Goal: Navigation & Orientation: Find specific page/section

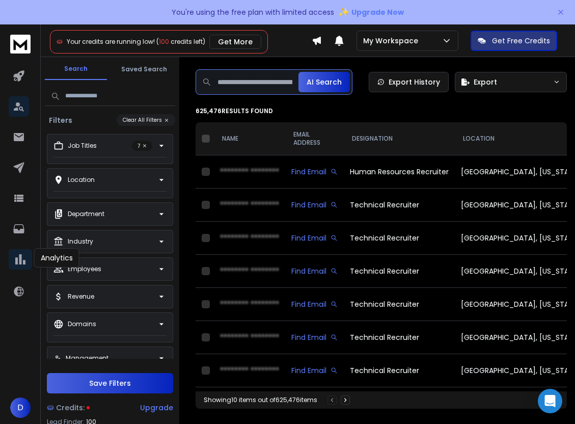
click at [12, 268] on link at bounding box center [20, 259] width 23 height 23
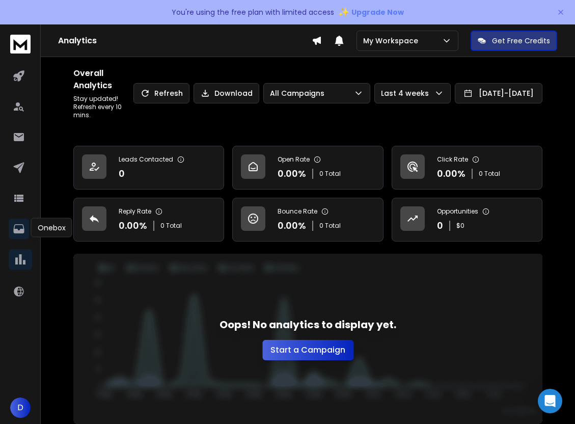
click at [17, 236] on link at bounding box center [19, 229] width 20 height 20
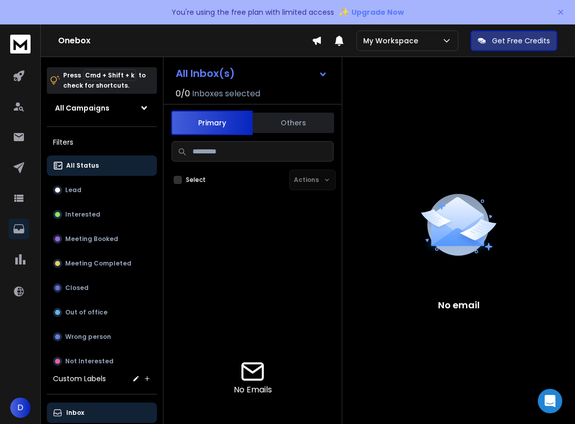
click at [276, 118] on button "Others" at bounding box center [294, 123] width 82 height 22
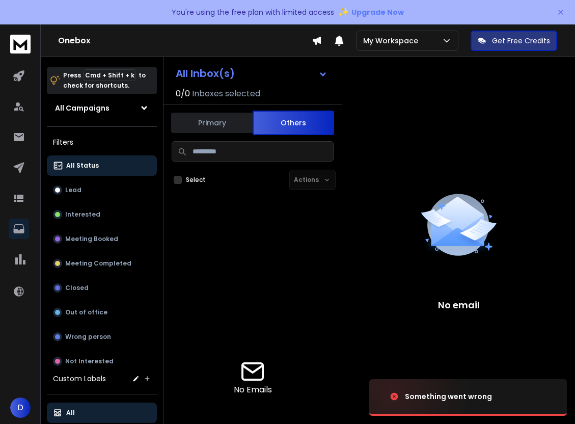
click at [217, 120] on button "Primary" at bounding box center [212, 123] width 82 height 22
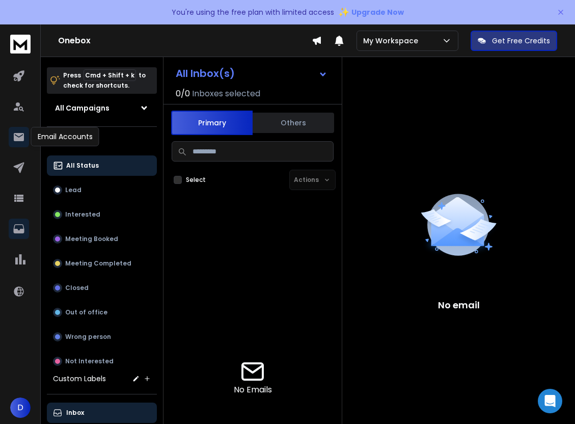
click at [20, 138] on icon at bounding box center [19, 137] width 10 height 8
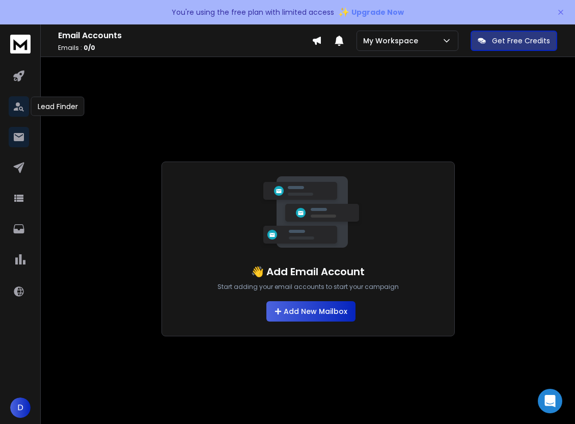
click at [19, 103] on icon at bounding box center [19, 106] width 12 height 12
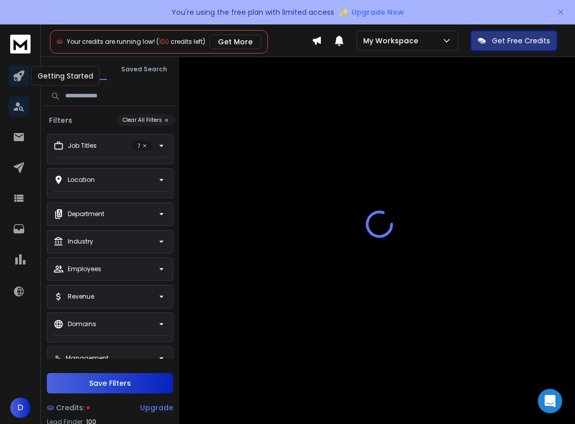
click at [19, 74] on icon at bounding box center [19, 76] width 12 height 12
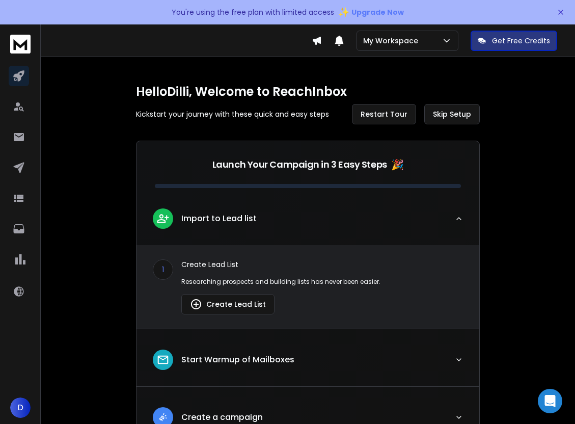
click at [564, 9] on icon "Close notification" at bounding box center [561, 12] width 8 height 8
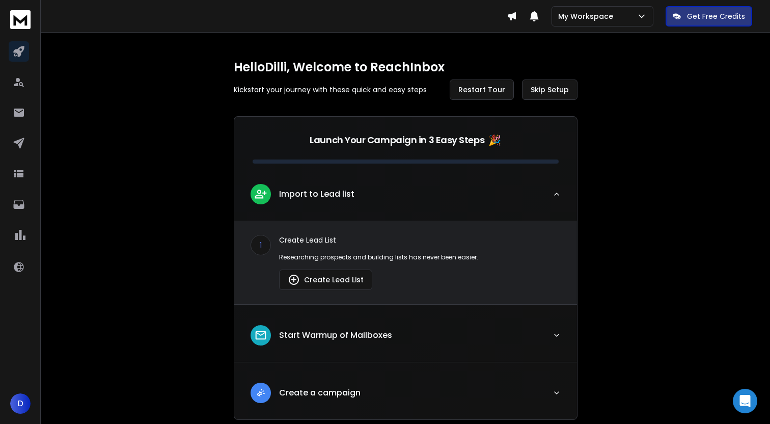
scroll to position [22, 0]
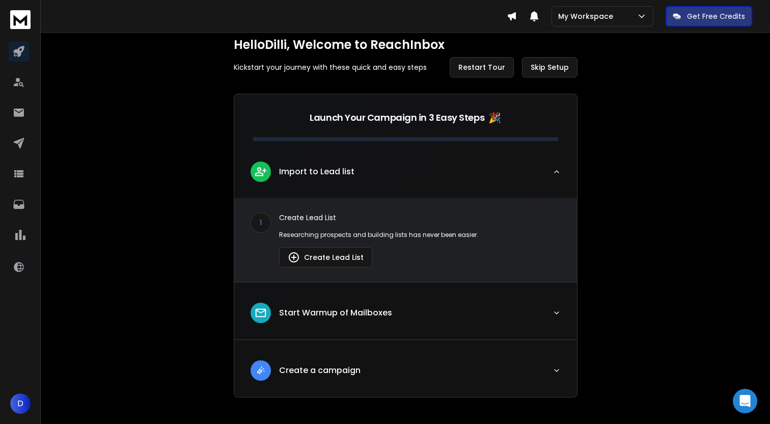
click at [400, 370] on button "Create a campaign" at bounding box center [405, 374] width 343 height 45
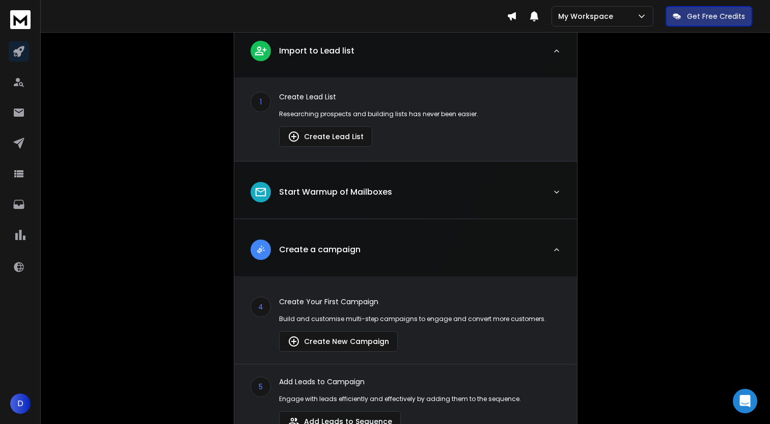
scroll to position [153, 0]
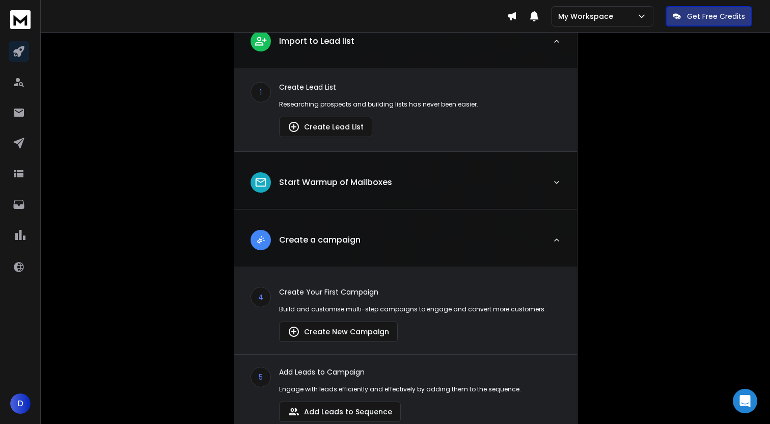
click at [401, 192] on button "Start Warmup of Mailboxes" at bounding box center [405, 186] width 343 height 45
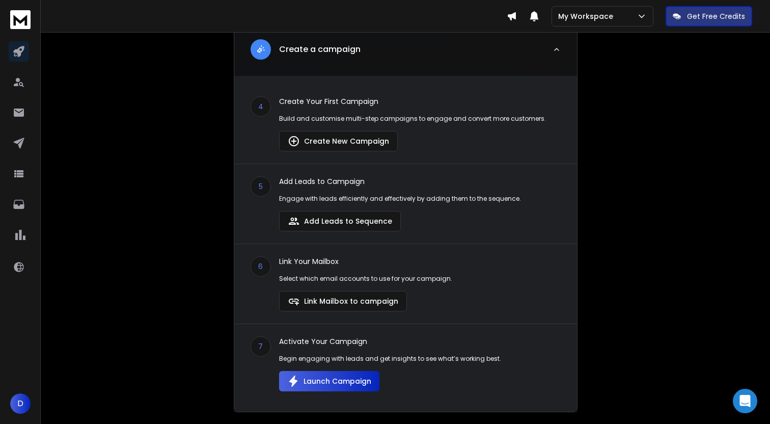
scroll to position [534, 0]
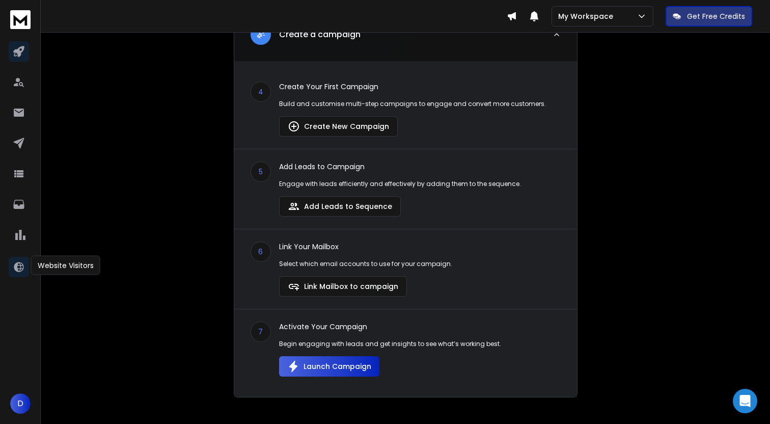
click at [9, 259] on link at bounding box center [19, 267] width 20 height 20
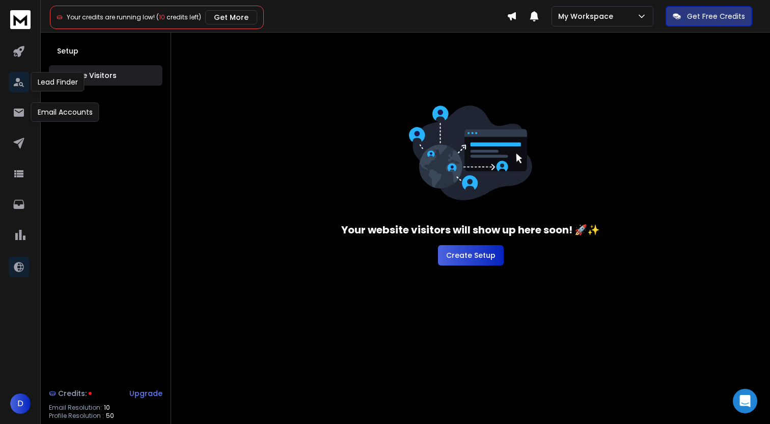
click at [17, 91] on link at bounding box center [19, 82] width 20 height 20
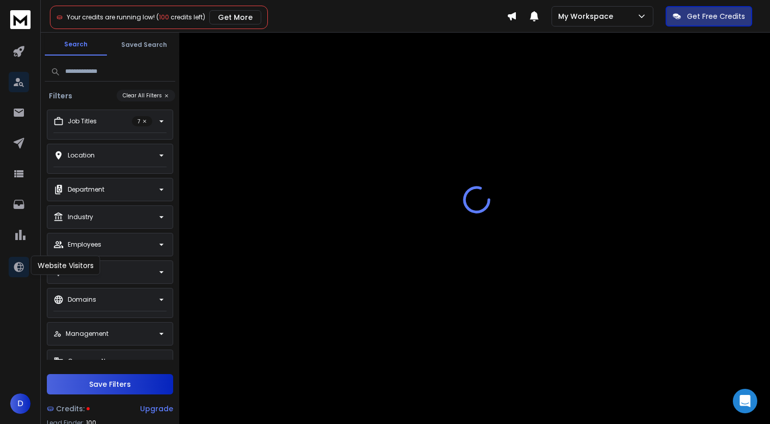
click at [22, 272] on link at bounding box center [19, 267] width 20 height 20
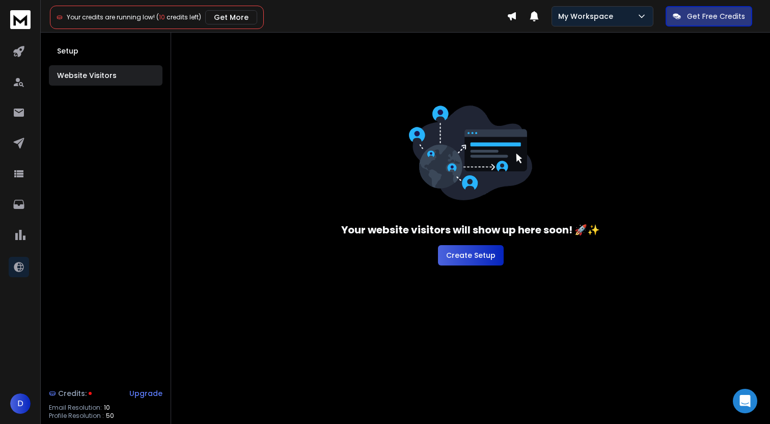
click at [575, 21] on button "My Workspace" at bounding box center [603, 16] width 102 height 20
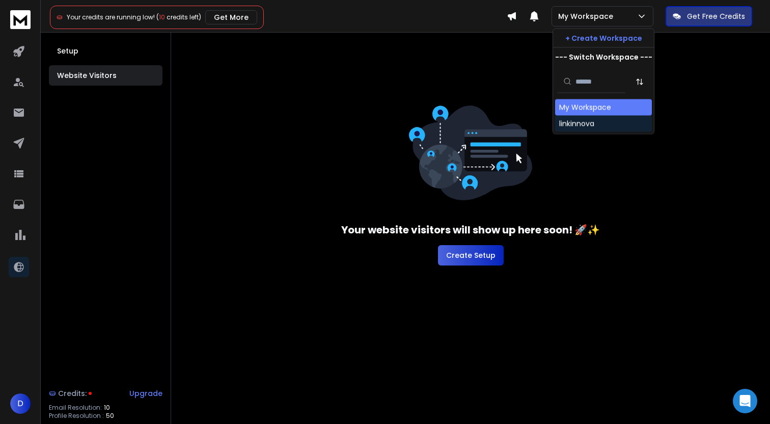
click at [574, 124] on div "linkinnova" at bounding box center [576, 124] width 35 height 10
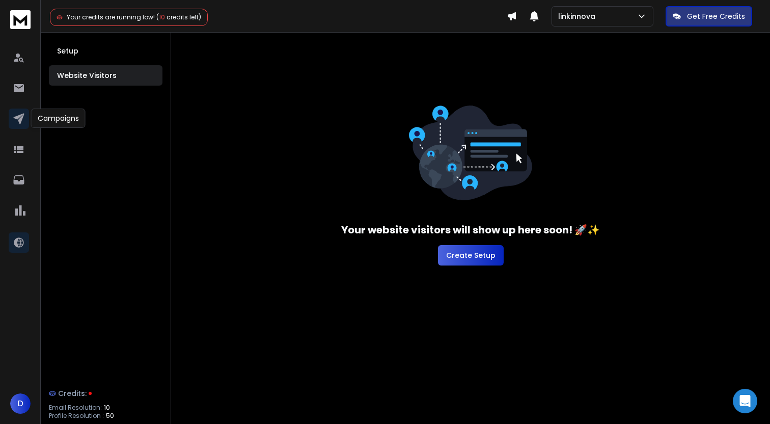
click at [15, 110] on link at bounding box center [19, 119] width 20 height 20
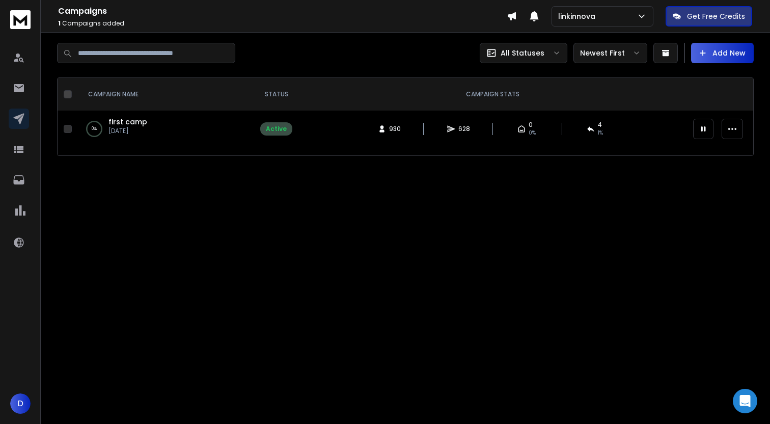
click at [167, 128] on div "0 % first camp [DATE]" at bounding box center [165, 129] width 158 height 24
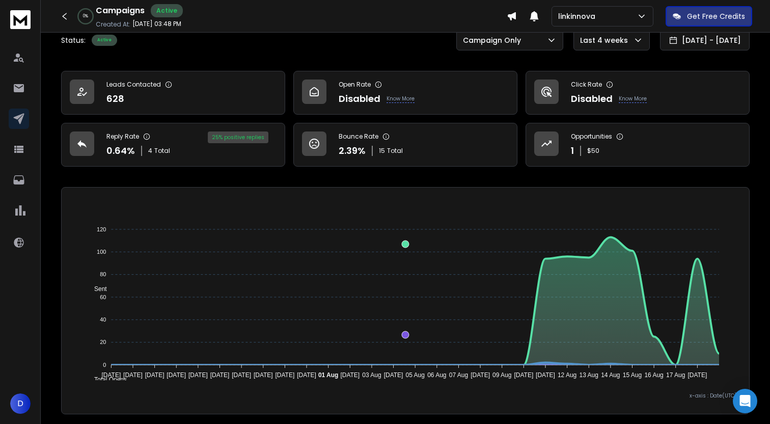
scroll to position [77, 0]
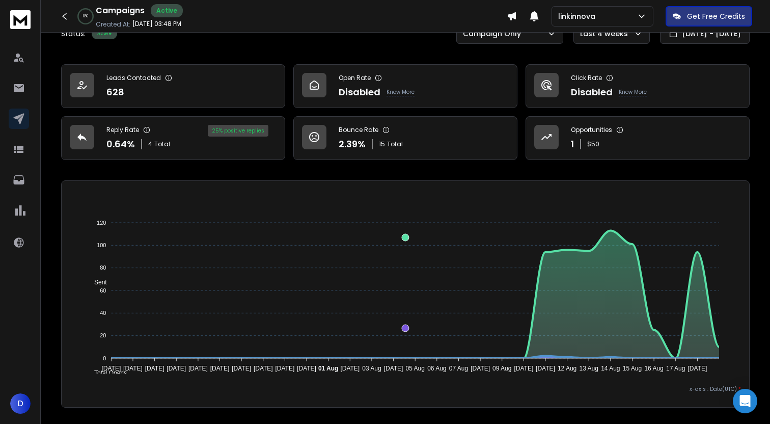
click at [469, 85] on link "Open Rate Disabled Know More" at bounding box center [405, 86] width 224 height 44
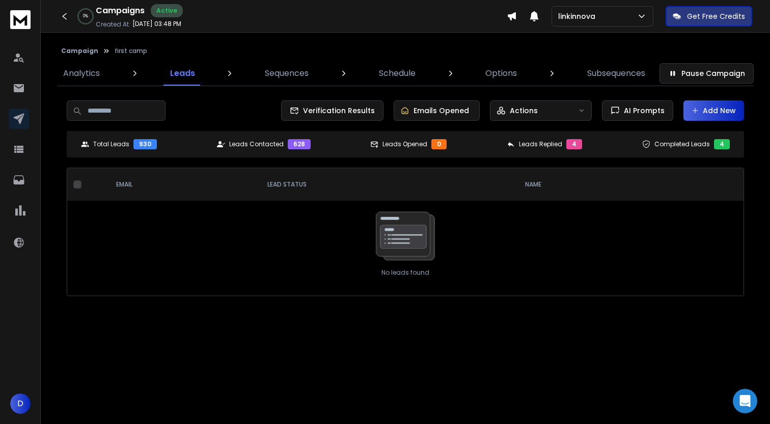
click at [110, 146] on p "Total Leads" at bounding box center [111, 144] width 36 height 8
click at [284, 72] on p "Sequences" at bounding box center [287, 73] width 44 height 12
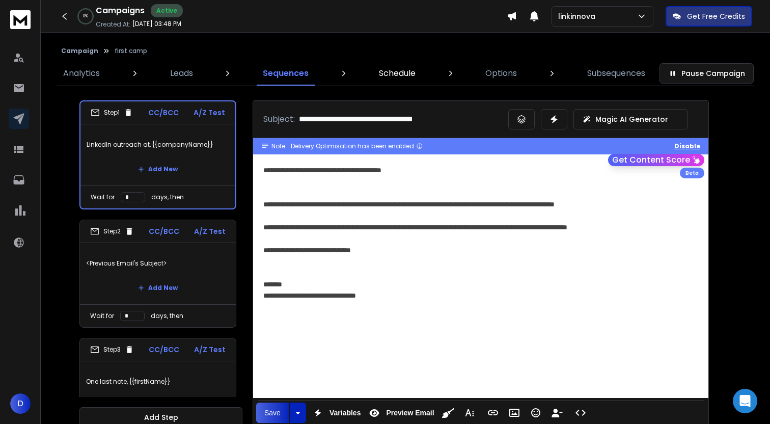
click at [380, 79] on link "Schedule" at bounding box center [397, 73] width 49 height 24
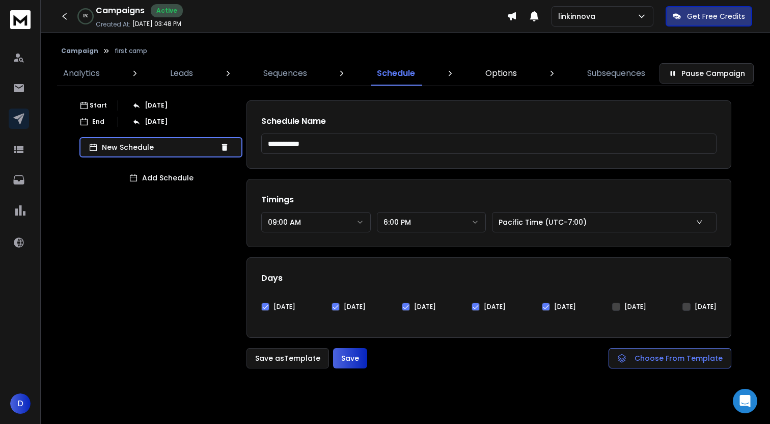
click at [487, 73] on p "Options" at bounding box center [502, 73] width 32 height 12
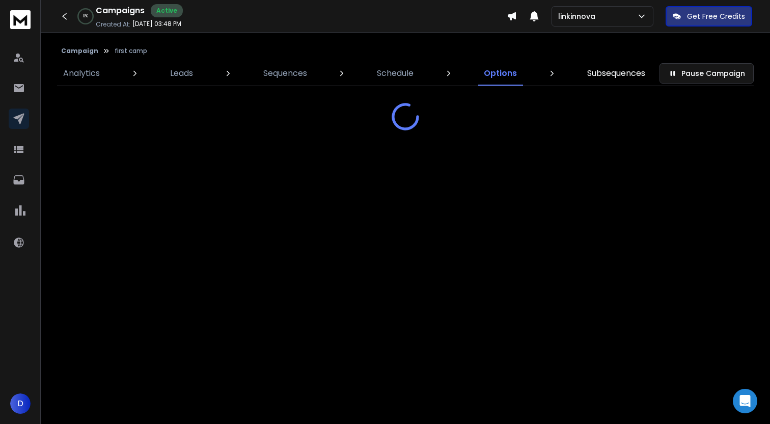
select select "*"
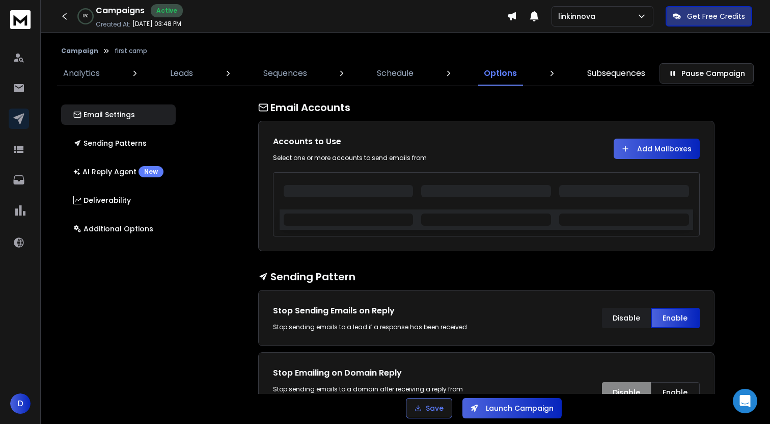
click at [584, 72] on link "Subsequences" at bounding box center [616, 73] width 70 height 24
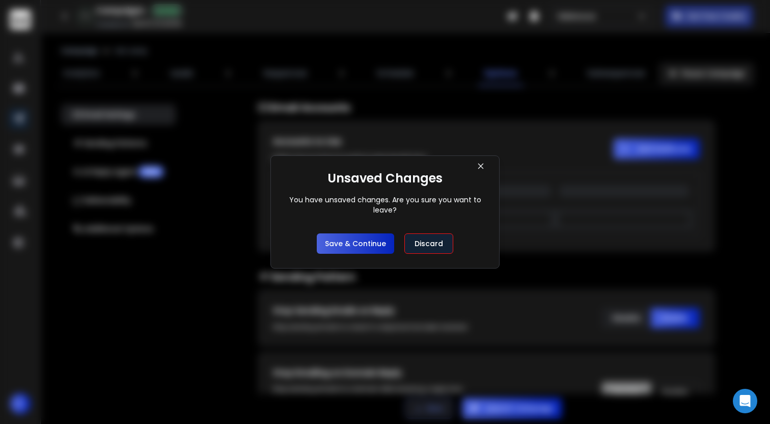
click at [444, 239] on button "Discard" at bounding box center [429, 243] width 49 height 20
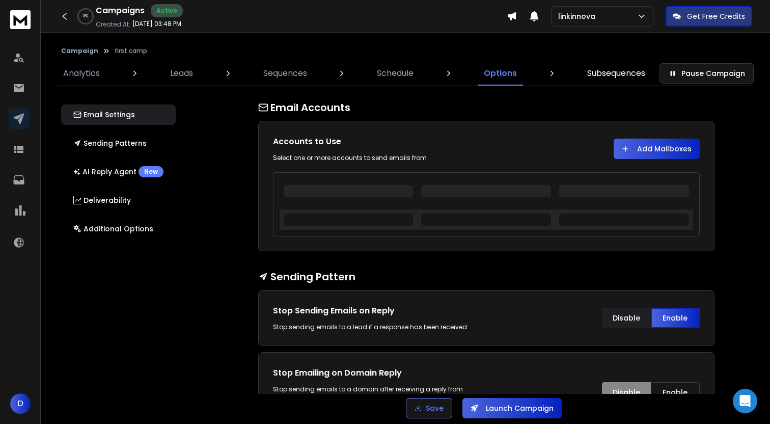
click at [607, 74] on p "Subsequences" at bounding box center [616, 73] width 58 height 12
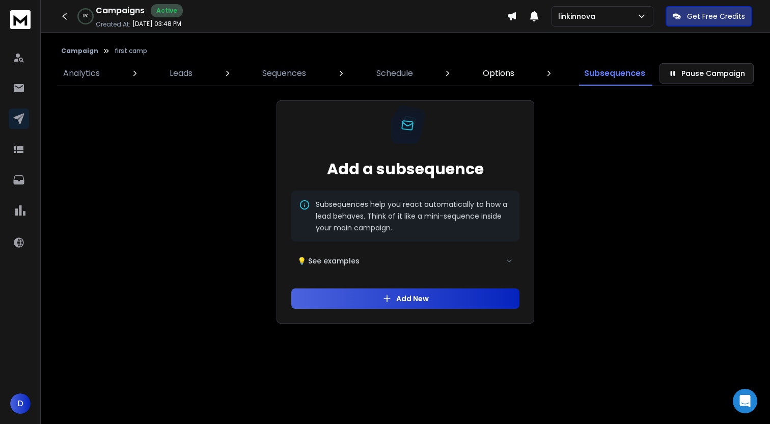
click at [495, 74] on p "Options" at bounding box center [499, 73] width 32 height 12
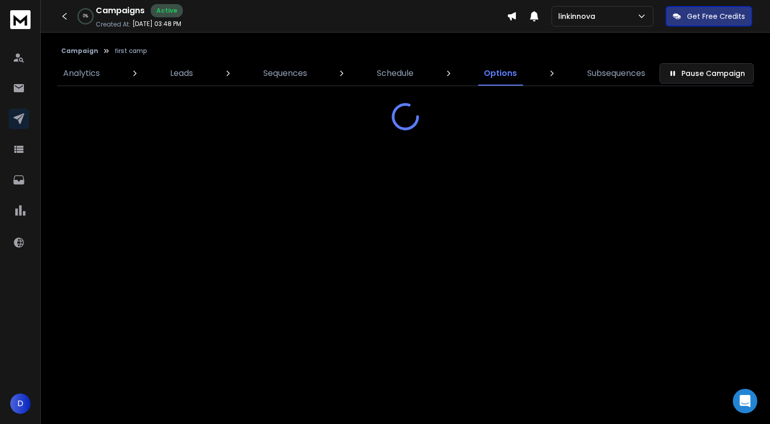
select select "*"
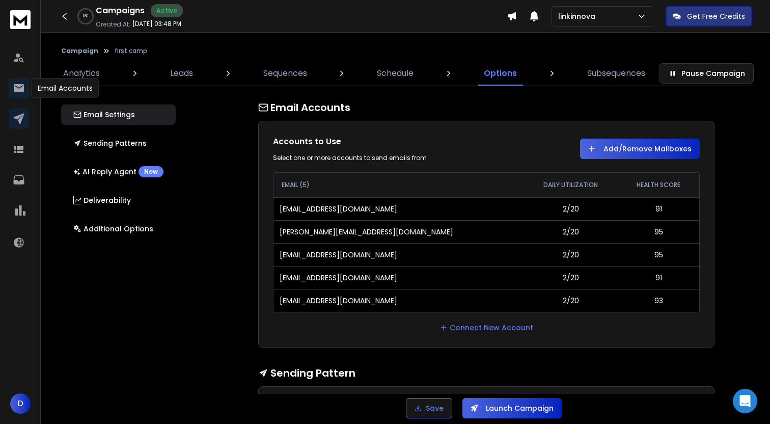
click at [17, 92] on icon at bounding box center [19, 88] width 10 height 8
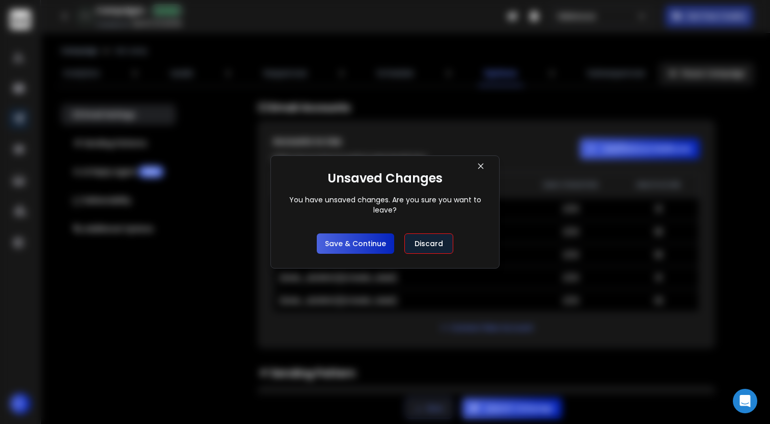
click at [443, 244] on button "Discard" at bounding box center [429, 243] width 49 height 20
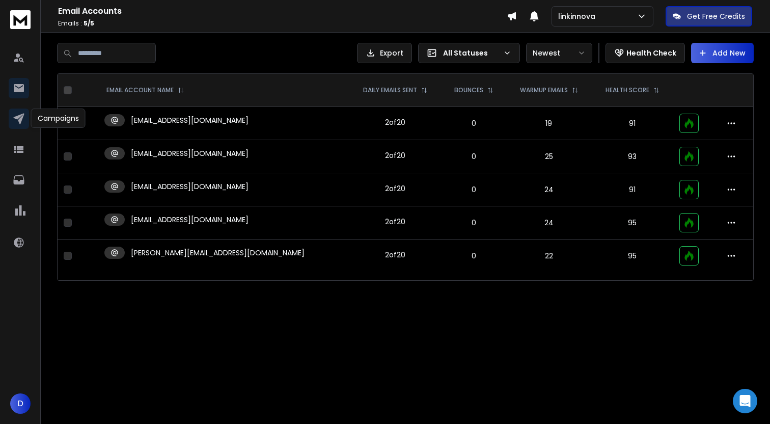
click at [17, 128] on link at bounding box center [19, 119] width 20 height 20
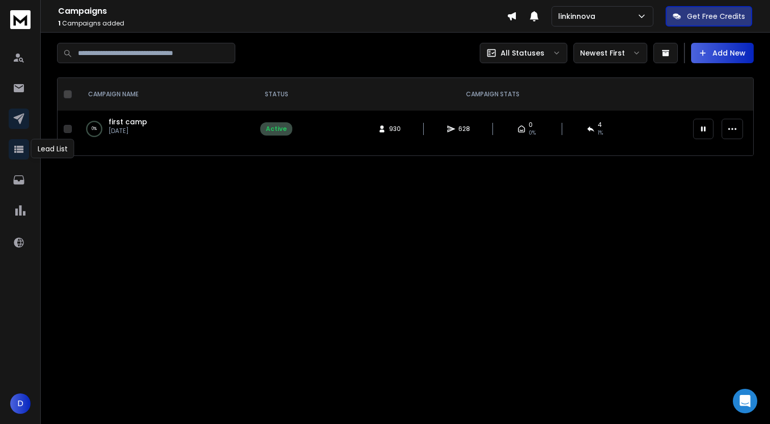
click at [13, 151] on icon at bounding box center [19, 149] width 12 height 12
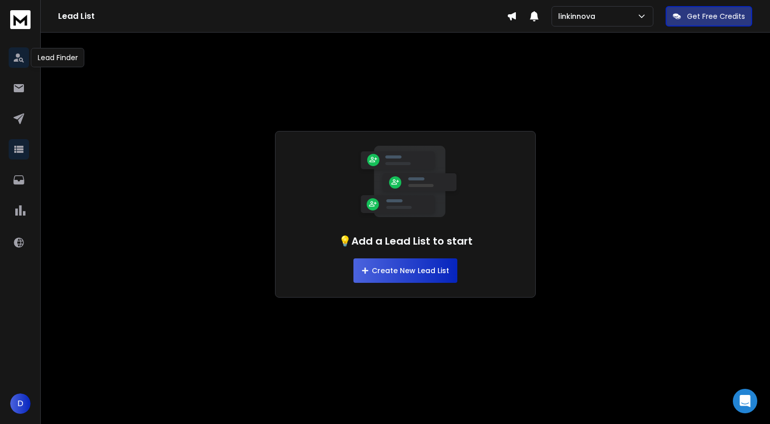
click at [21, 58] on icon at bounding box center [19, 57] width 12 height 12
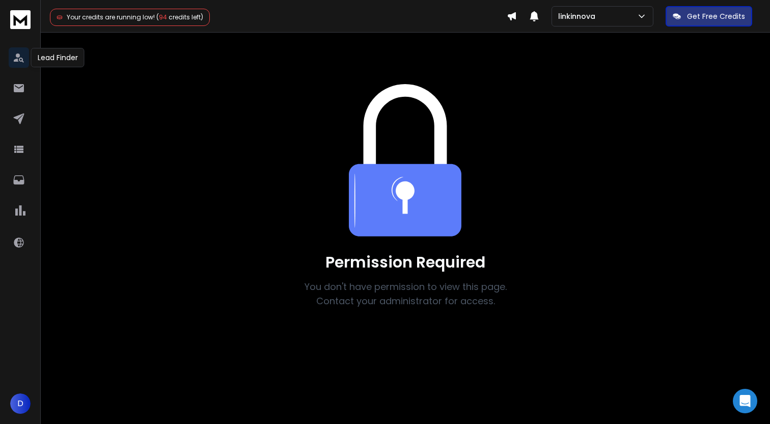
click at [21, 61] on icon at bounding box center [19, 60] width 10 height 5
click at [21, 87] on icon at bounding box center [19, 88] width 12 height 12
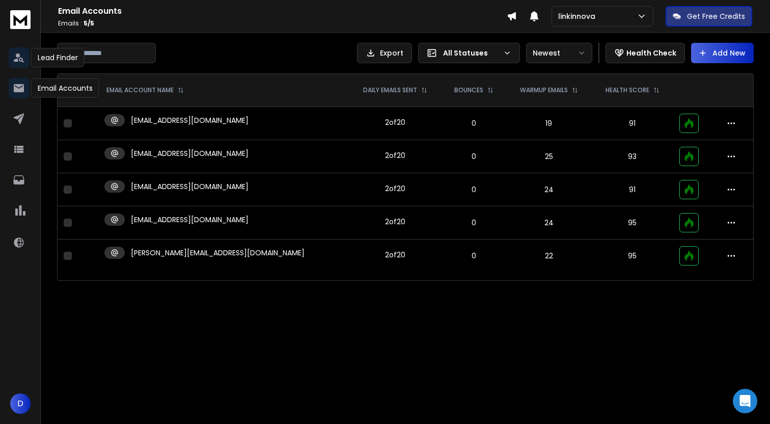
click at [21, 64] on link at bounding box center [19, 57] width 20 height 20
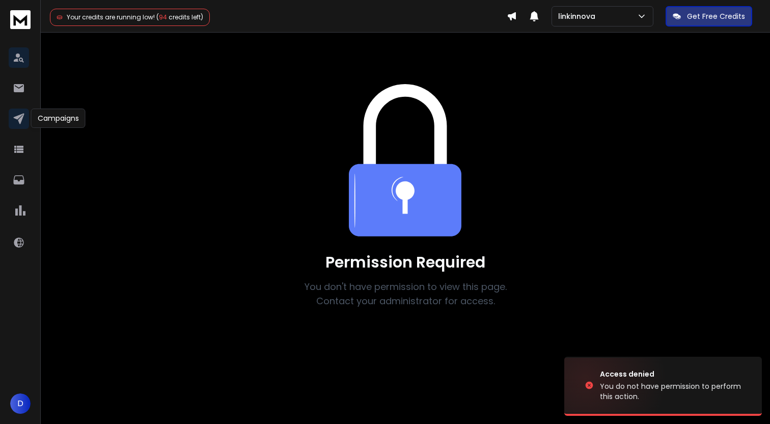
click at [21, 122] on icon at bounding box center [18, 118] width 11 height 11
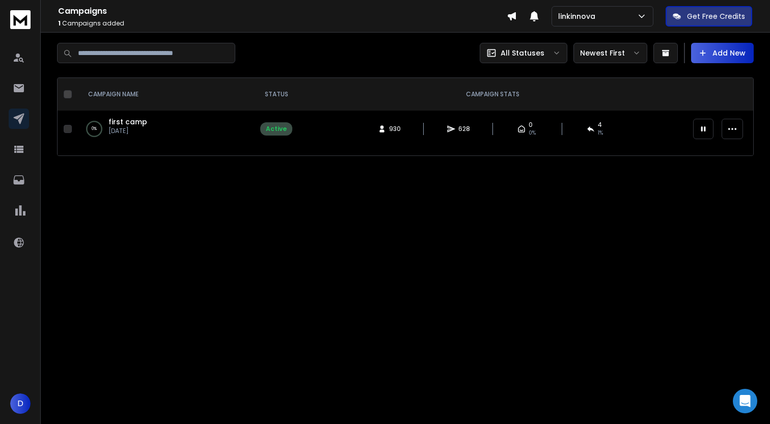
click at [201, 132] on div "0 % first camp 12 days ago" at bounding box center [165, 129] width 158 height 24
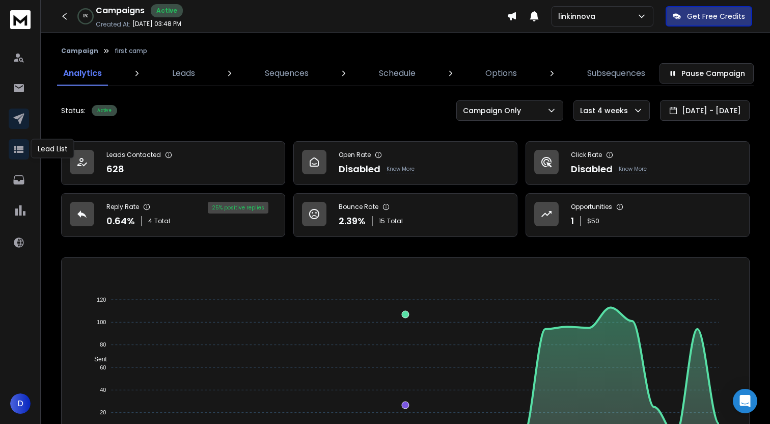
click at [23, 151] on icon at bounding box center [18, 149] width 9 height 7
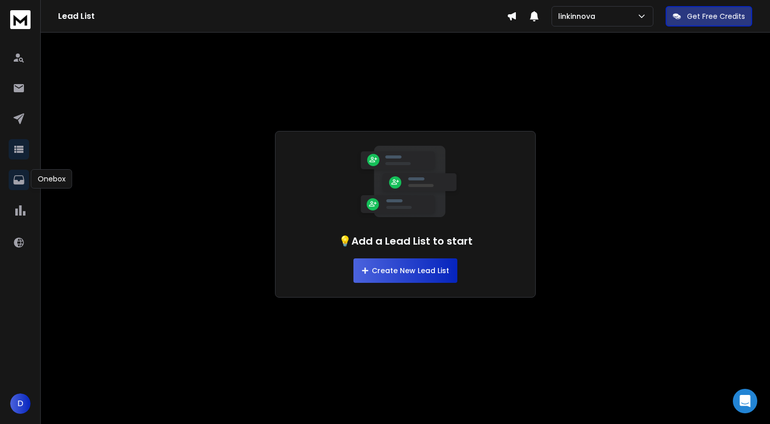
click at [24, 174] on icon at bounding box center [19, 180] width 12 height 12
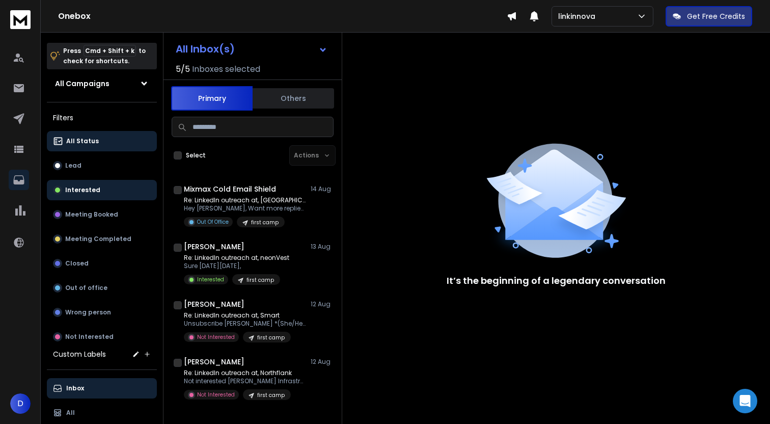
click at [71, 187] on p "Interested" at bounding box center [82, 190] width 35 height 8
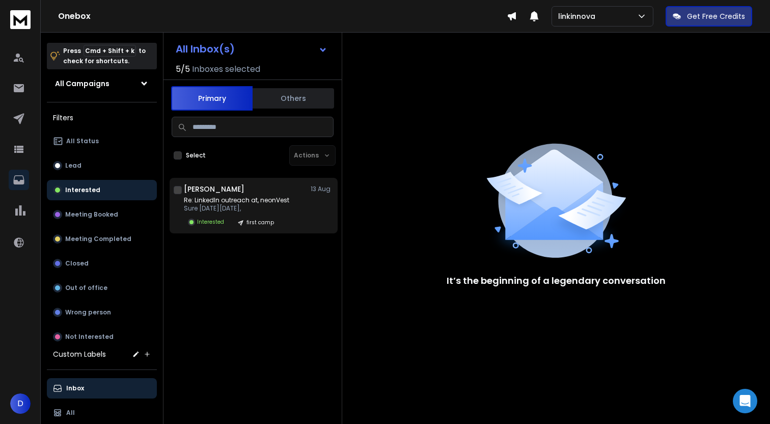
click at [298, 210] on div "Re: LinkedIn outreach at, neonVest Sure On Tue, Aug 12, Interested first camp" at bounding box center [259, 211] width 150 height 31
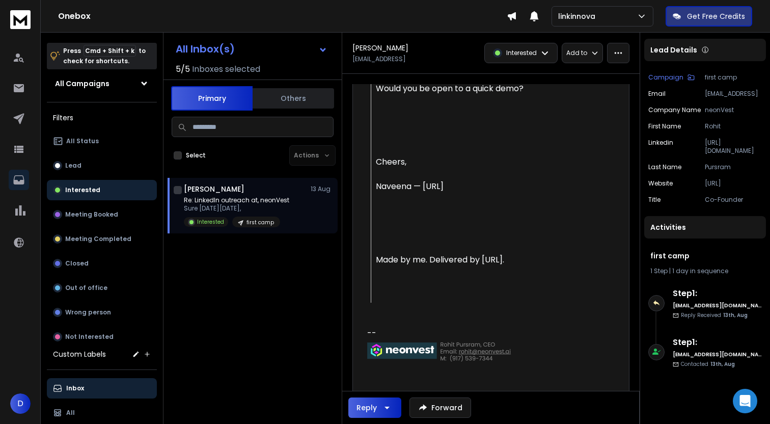
scroll to position [467, 0]
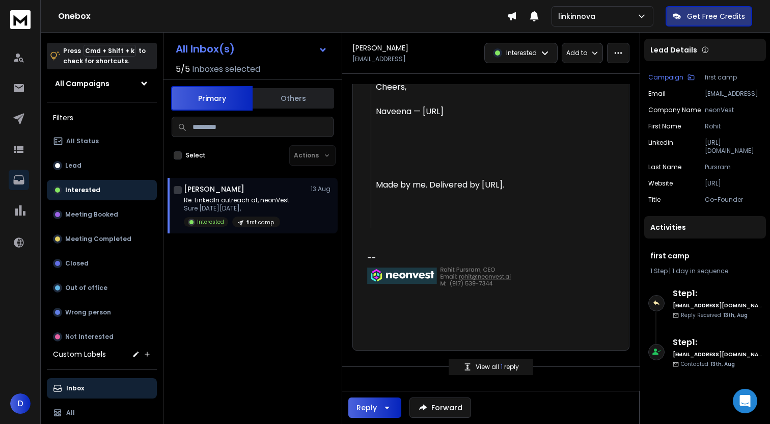
click at [491, 363] on p "View all 1 reply" at bounding box center [497, 367] width 43 height 8
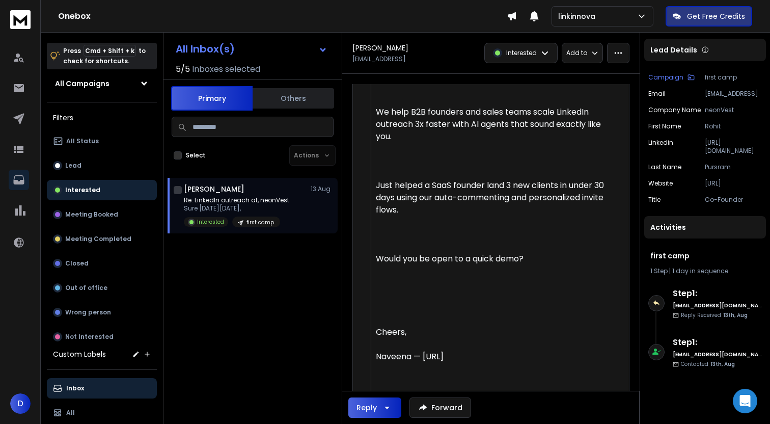
scroll to position [248, 0]
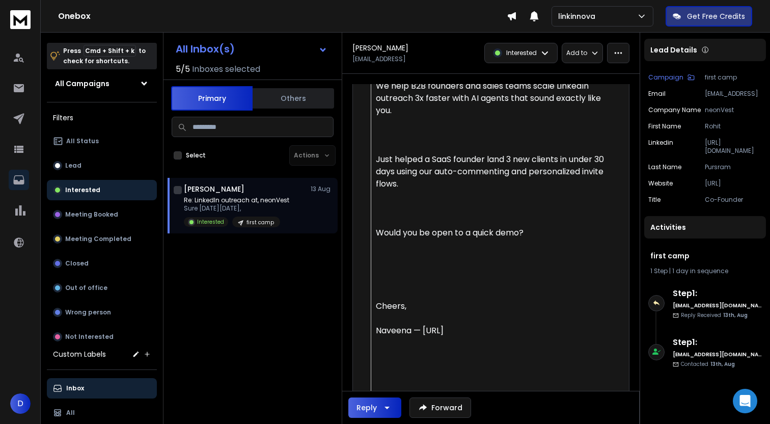
click at [15, 16] on img at bounding box center [20, 19] width 20 height 19
